Goal: Ask a question: Seek information or help from site administrators or community

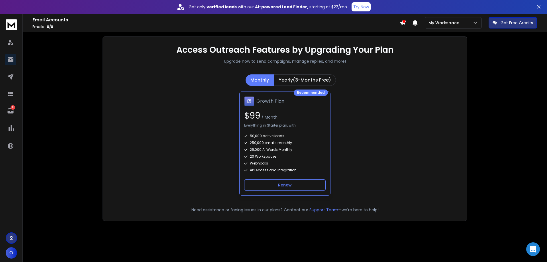
click at [17, 105] on div "8" at bounding box center [11, 112] width 13 height 14
click at [10, 109] on icon at bounding box center [10, 110] width 7 height 7
click at [11, 106] on link "8" at bounding box center [10, 110] width 11 height 11
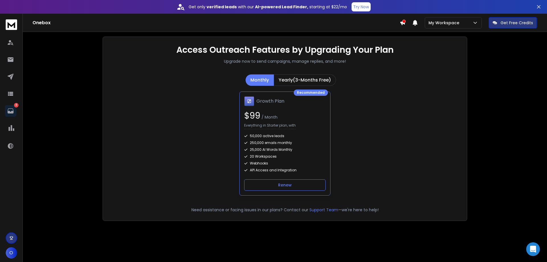
click at [476, 89] on div "Access Outreach Features by Upgrading Your Plan Upgrade now to send campaigns, …" at bounding box center [273, 119] width 547 height 211
click at [180, 81] on div "Monthly Yearly(3-Months Free)" at bounding box center [290, 79] width 348 height 11
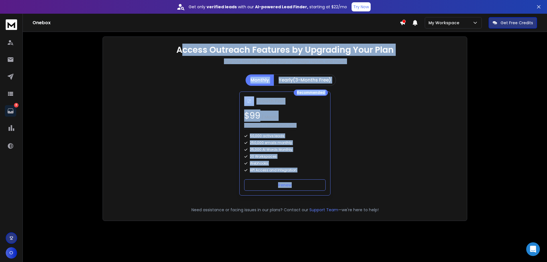
drag, startPoint x: 181, startPoint y: 42, endPoint x: 418, endPoint y: 165, distance: 267.2
click at [401, 155] on div "Access Outreach Features by Upgrading Your Plan Upgrade now to send campaigns, …" at bounding box center [284, 128] width 364 height 184
click at [435, 173] on div "Recommended Growth Plan $ 99 / Month Everything in Starter plan, with 50,000 ac…" at bounding box center [285, 146] width 348 height 110
click at [13, 249] on span "O" at bounding box center [11, 252] width 11 height 11
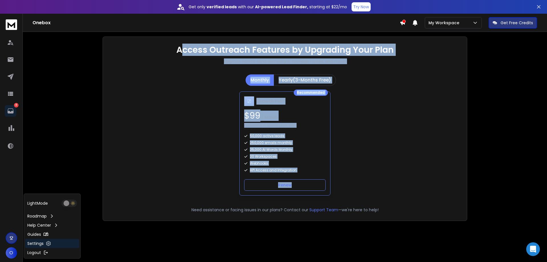
click at [59, 246] on div "Settings" at bounding box center [52, 243] width 54 height 9
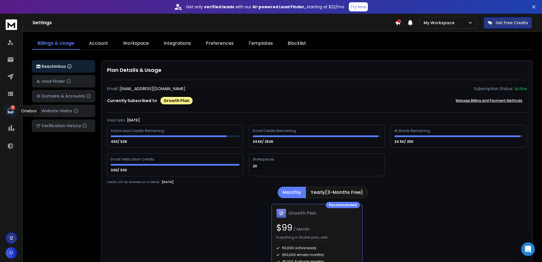
click at [16, 110] on body "Get only verified leads with our AI-powered Lead Finder, starting at $22/mo Try…" at bounding box center [271, 131] width 542 height 262
click at [8, 110] on icon at bounding box center [10, 110] width 7 height 7
click at [298, 137] on div "Email Credits Remaining 244K/ 250K" at bounding box center [317, 136] width 136 height 23
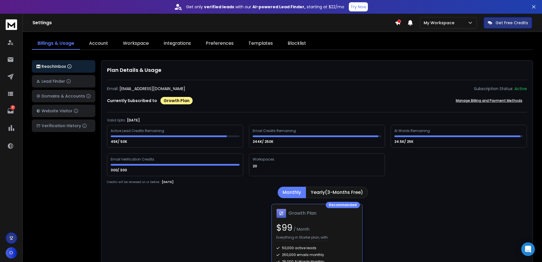
click at [293, 132] on div "Email Credits Remaining" at bounding box center [317, 130] width 129 height 5
click at [290, 139] on div "244K/ 250K" at bounding box center [317, 141] width 129 height 5
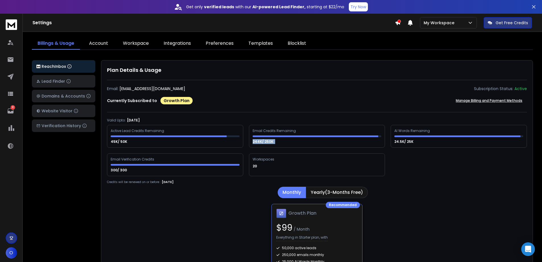
click at [290, 139] on div "244K/ 250K" at bounding box center [317, 141] width 129 height 5
click at [288, 142] on div "244K/ 250K" at bounding box center [317, 141] width 129 height 5
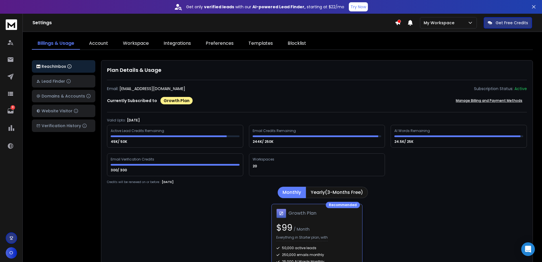
click at [432, 136] on div at bounding box center [456, 136] width 129 height 2
click at [419, 143] on div "24.5K/ 25K" at bounding box center [459, 141] width 129 height 5
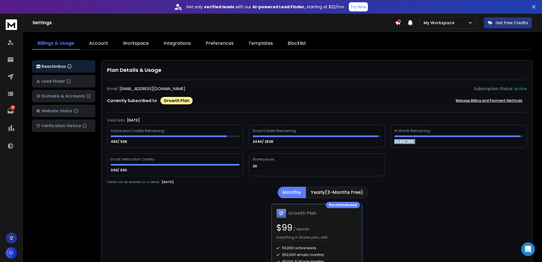
click at [419, 143] on div "24.5K/ 25K" at bounding box center [459, 141] width 129 height 5
click at [485, 102] on p "Manage Billing and Payment Methods" at bounding box center [489, 100] width 67 height 5
click at [526, 250] on icon "Open Intercom Messenger" at bounding box center [528, 248] width 7 height 7
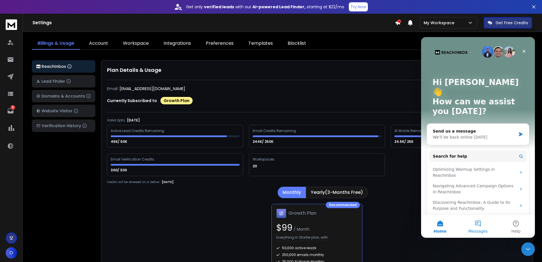
click at [485, 229] on span "Messages" at bounding box center [479, 231] width 20 height 4
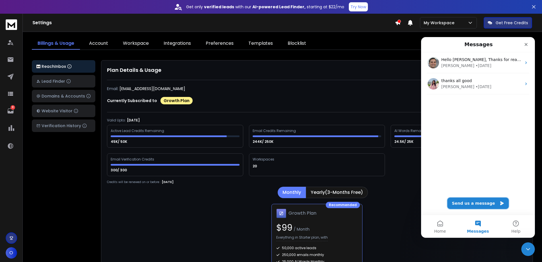
click at [481, 206] on button "Send us a message" at bounding box center [477, 202] width 61 height 11
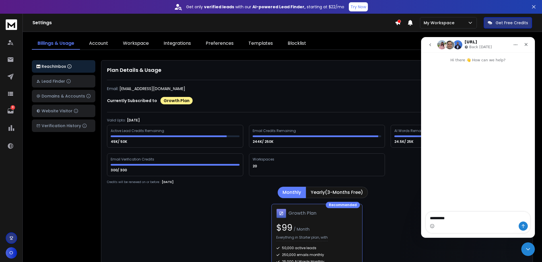
type textarea "**********"
type textarea "*****"
type textarea "**********"
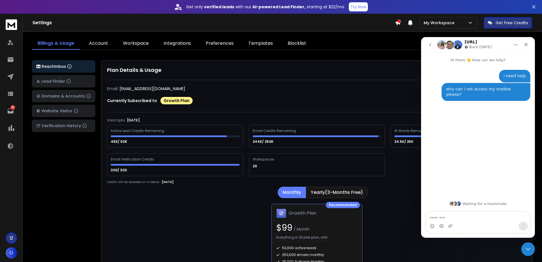
click at [522, 249] on div "Close Intercom Messenger" at bounding box center [528, 249] width 14 height 14
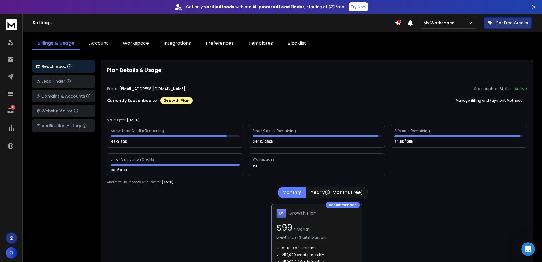
click at [216, 165] on div at bounding box center [175, 165] width 129 height 2
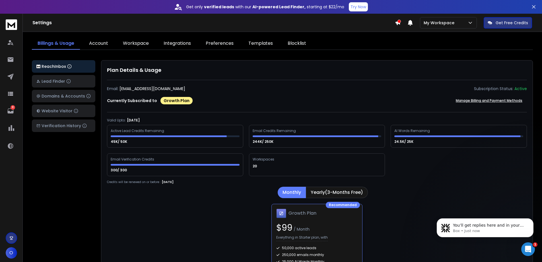
click at [528, 255] on div "Open Intercom Messenger" at bounding box center [528, 248] width 19 height 19
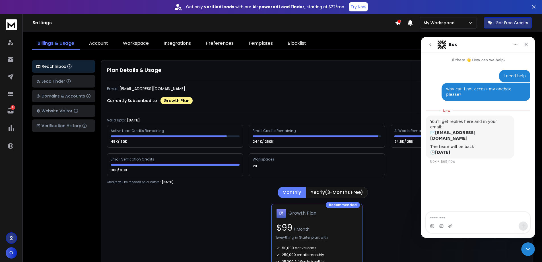
scroll to position [1, 0]
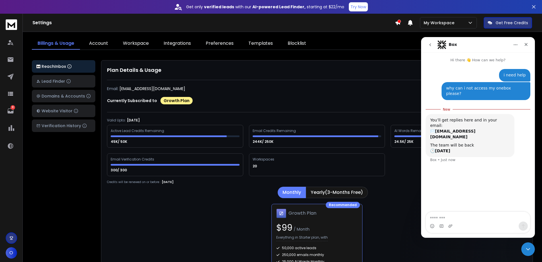
click at [472, 213] on textarea "Message…" at bounding box center [478, 216] width 104 height 10
click at [461, 215] on textarea "Message…" at bounding box center [478, 216] width 104 height 10
click at [9, 81] on link at bounding box center [10, 76] width 11 height 11
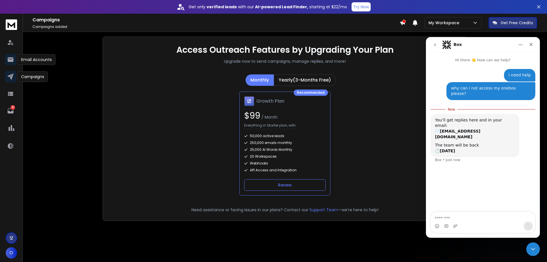
click at [11, 58] on icon at bounding box center [11, 59] width 6 height 5
click at [221, 51] on h1 "Access Outreach Features by Upgrading Your Plan" at bounding box center [284, 50] width 217 height 10
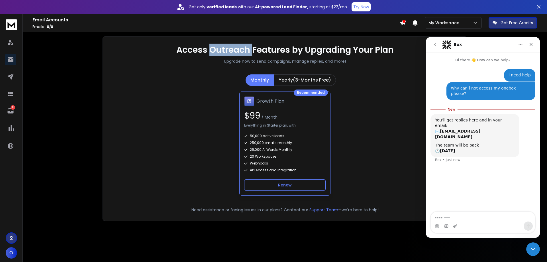
click at [221, 51] on h1 "Access Outreach Features by Upgrading Your Plan" at bounding box center [284, 50] width 217 height 10
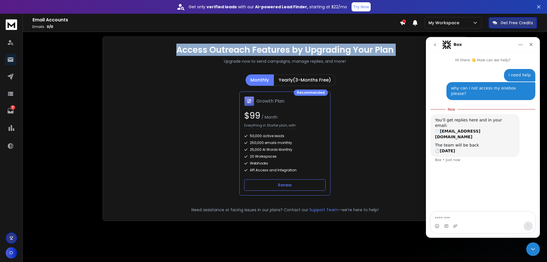
click at [221, 51] on h1 "Access Outreach Features by Upgrading Your Plan" at bounding box center [284, 50] width 217 height 10
copy h1 "Access Outreach Features by Upgrading Your Plan"
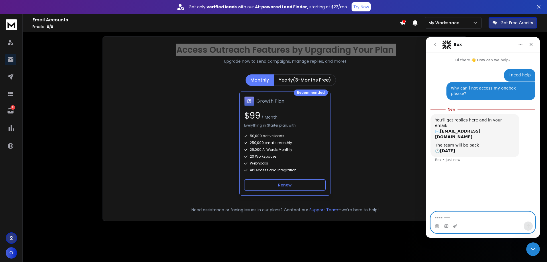
click at [473, 220] on textarea "Message…" at bounding box center [482, 216] width 104 height 10
paste textarea "**********"
type textarea "**********"
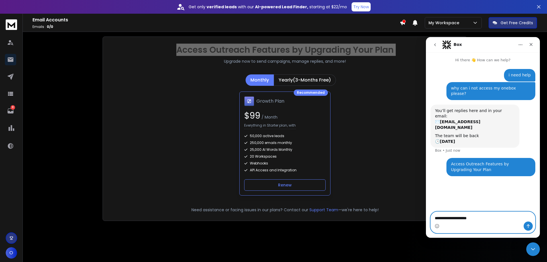
type textarea "**********"
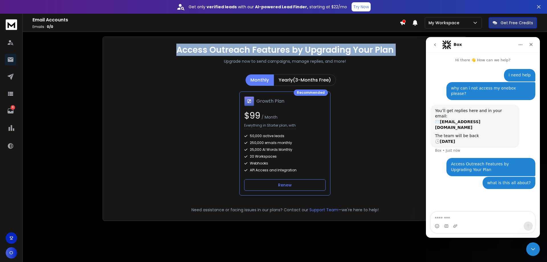
click at [11, 234] on link at bounding box center [11, 237] width 11 height 11
click at [15, 251] on span "O" at bounding box center [11, 252] width 11 height 11
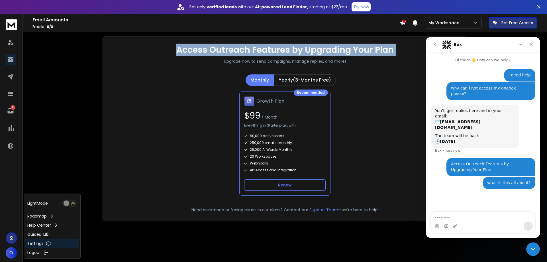
click at [45, 243] on div "Settings" at bounding box center [52, 243] width 54 height 9
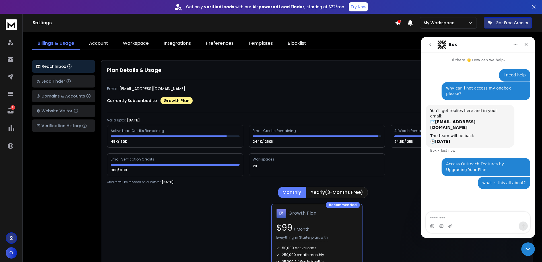
click at [164, 101] on div "Growth Plan" at bounding box center [177, 100] width 32 height 7
copy div "Growth Plan"
click at [202, 99] on div "Currently Subscribed to Growth Plan" at bounding box center [277, 100] width 341 height 11
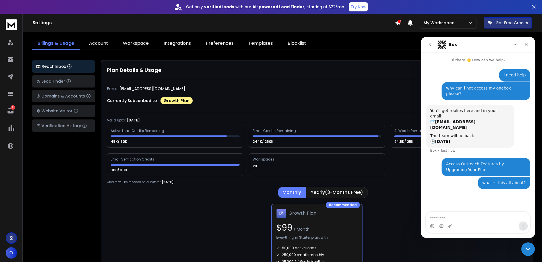
click at [202, 99] on div "Currently Subscribed to Growth Plan" at bounding box center [277, 100] width 341 height 11
click at [130, 100] on p "Currently Subscribed to" at bounding box center [132, 101] width 50 height 6
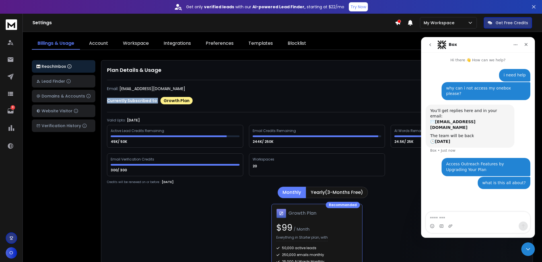
click at [130, 100] on p "Currently Subscribed to" at bounding box center [132, 101] width 50 height 6
drag, startPoint x: 170, startPoint y: 105, endPoint x: 181, endPoint y: 104, distance: 11.2
click at [181, 104] on div "Currently Subscribed to Growth Plan" at bounding box center [277, 100] width 341 height 11
copy div "Currently Subscribed to Growth Plan"
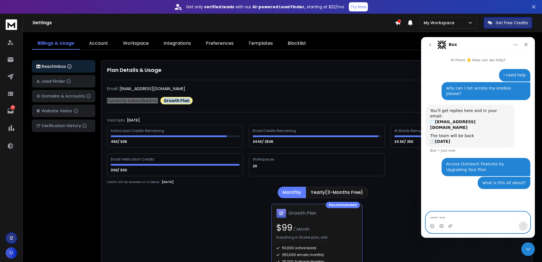
click at [478, 218] on textarea "Message…" at bounding box center [478, 216] width 104 height 10
paste textarea "**********"
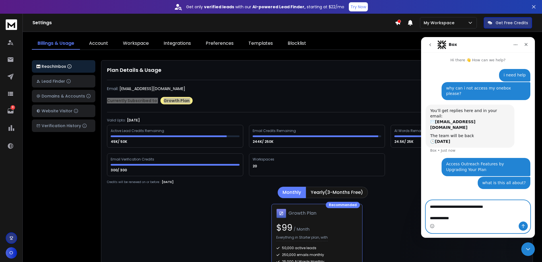
type textarea "**********"
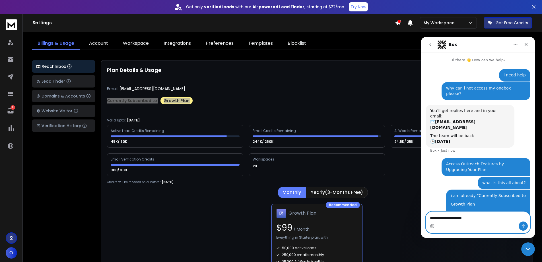
type textarea "**********"
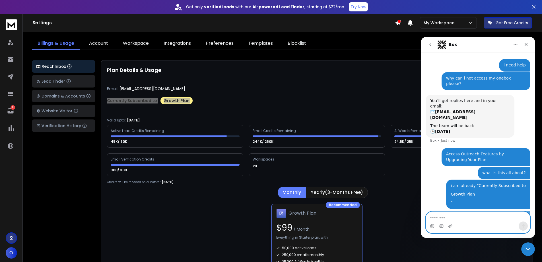
scroll to position [11, 0]
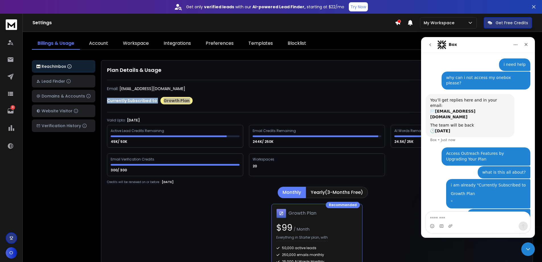
click at [69, 86] on button "Lead Finder" at bounding box center [63, 81] width 63 height 13
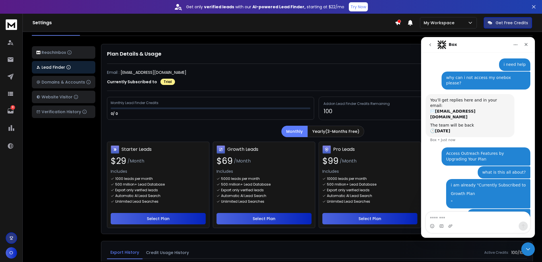
scroll to position [24, 0]
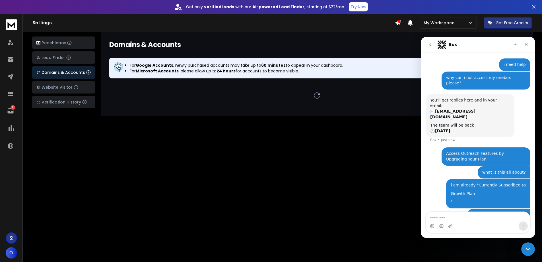
click at [63, 75] on button "Domains & Accounts" at bounding box center [63, 72] width 63 height 13
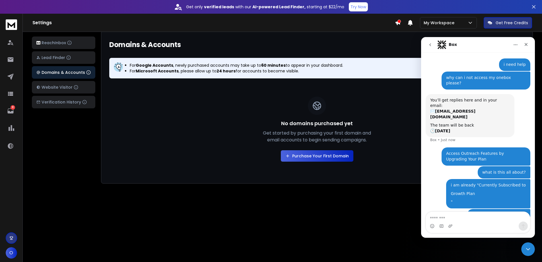
click at [57, 84] on button "Website Visitor" at bounding box center [63, 87] width 63 height 13
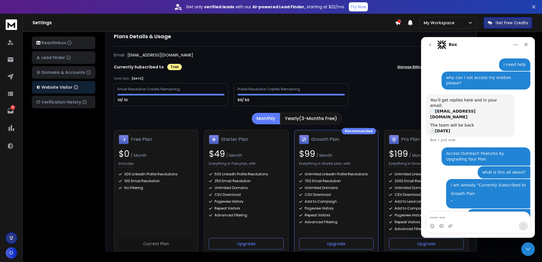
scroll to position [28, 0]
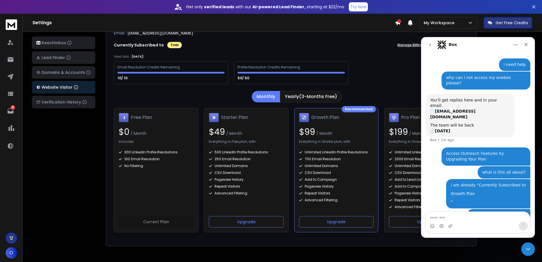
click at [528, 251] on icon "Close Intercom Messenger" at bounding box center [528, 248] width 7 height 7
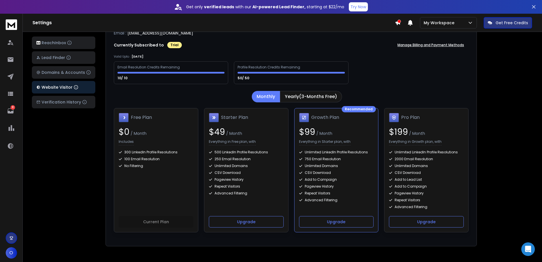
click at [315, 165] on div "Unlimited Domains" at bounding box center [336, 165] width 75 height 5
click at [328, 159] on div "750 Email Resolution" at bounding box center [336, 159] width 75 height 5
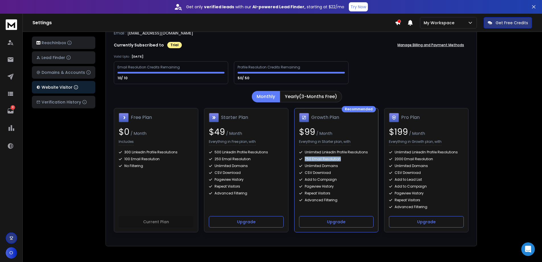
click at [328, 159] on div "750 Email Resolution" at bounding box center [336, 159] width 75 height 5
click at [329, 171] on div "CSV Download" at bounding box center [336, 172] width 75 height 5
click at [11, 95] on icon at bounding box center [10, 94] width 5 height 4
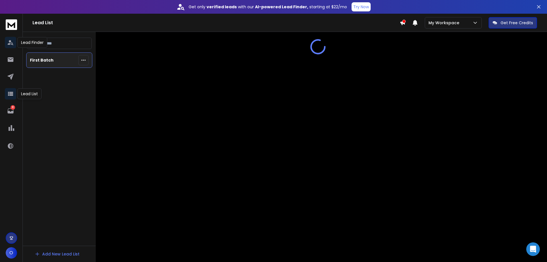
click at [13, 40] on icon at bounding box center [10, 42] width 7 height 7
